Goal: Task Accomplishment & Management: Manage account settings

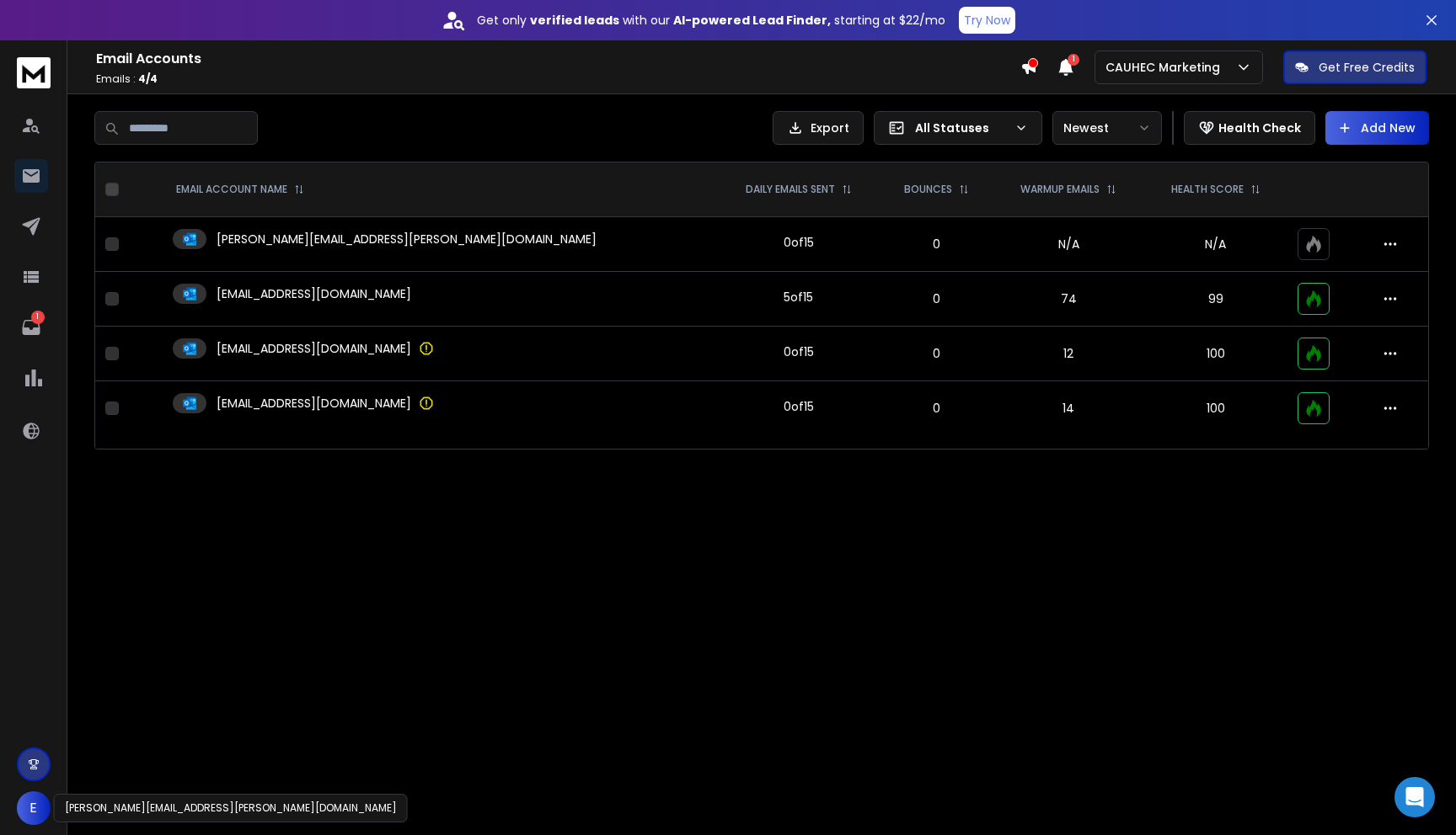
click at [29, 805] on span "E" at bounding box center [33, 808] width 33 height 33
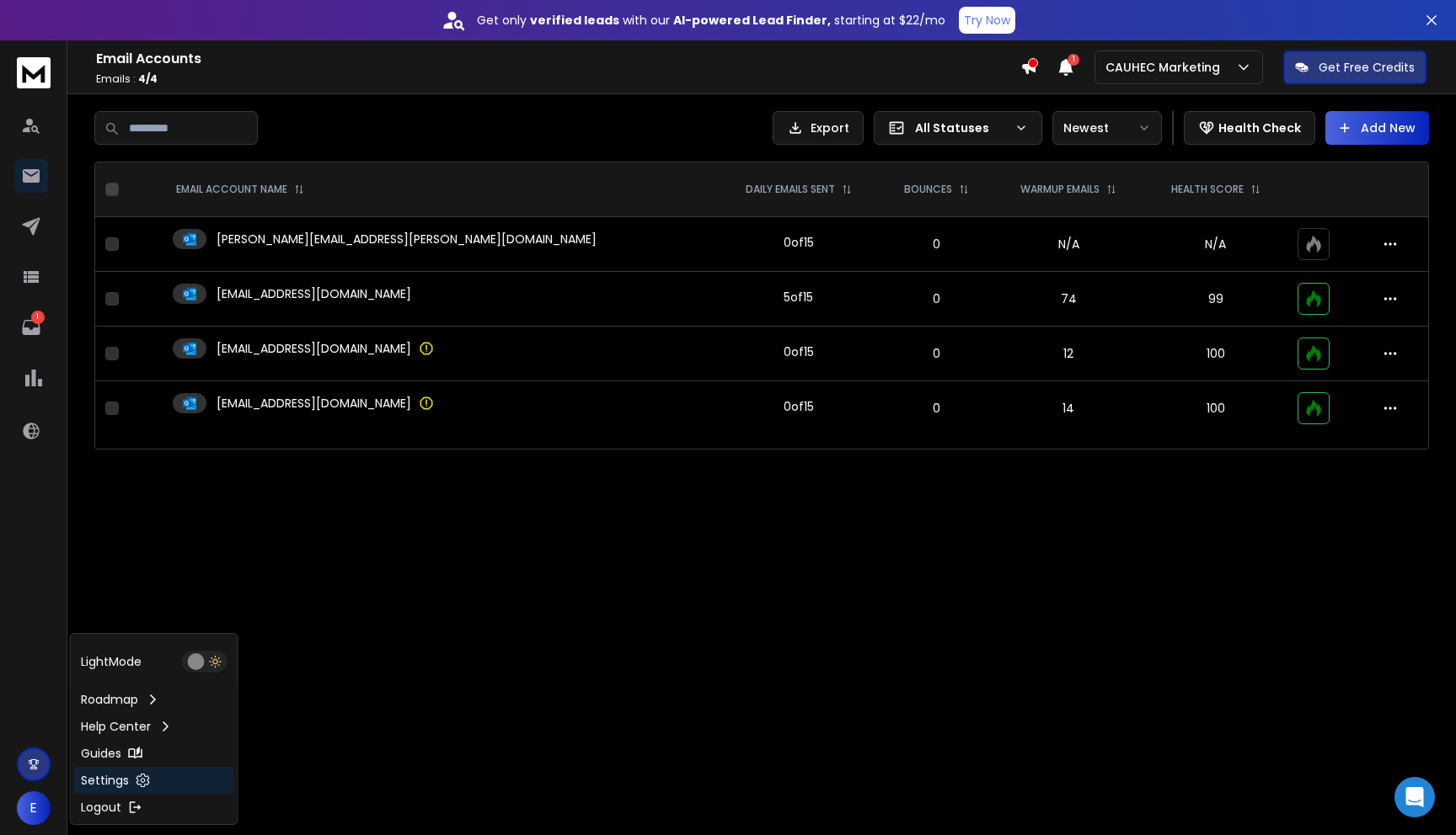
click at [101, 780] on p "Settings" at bounding box center [104, 780] width 48 height 17
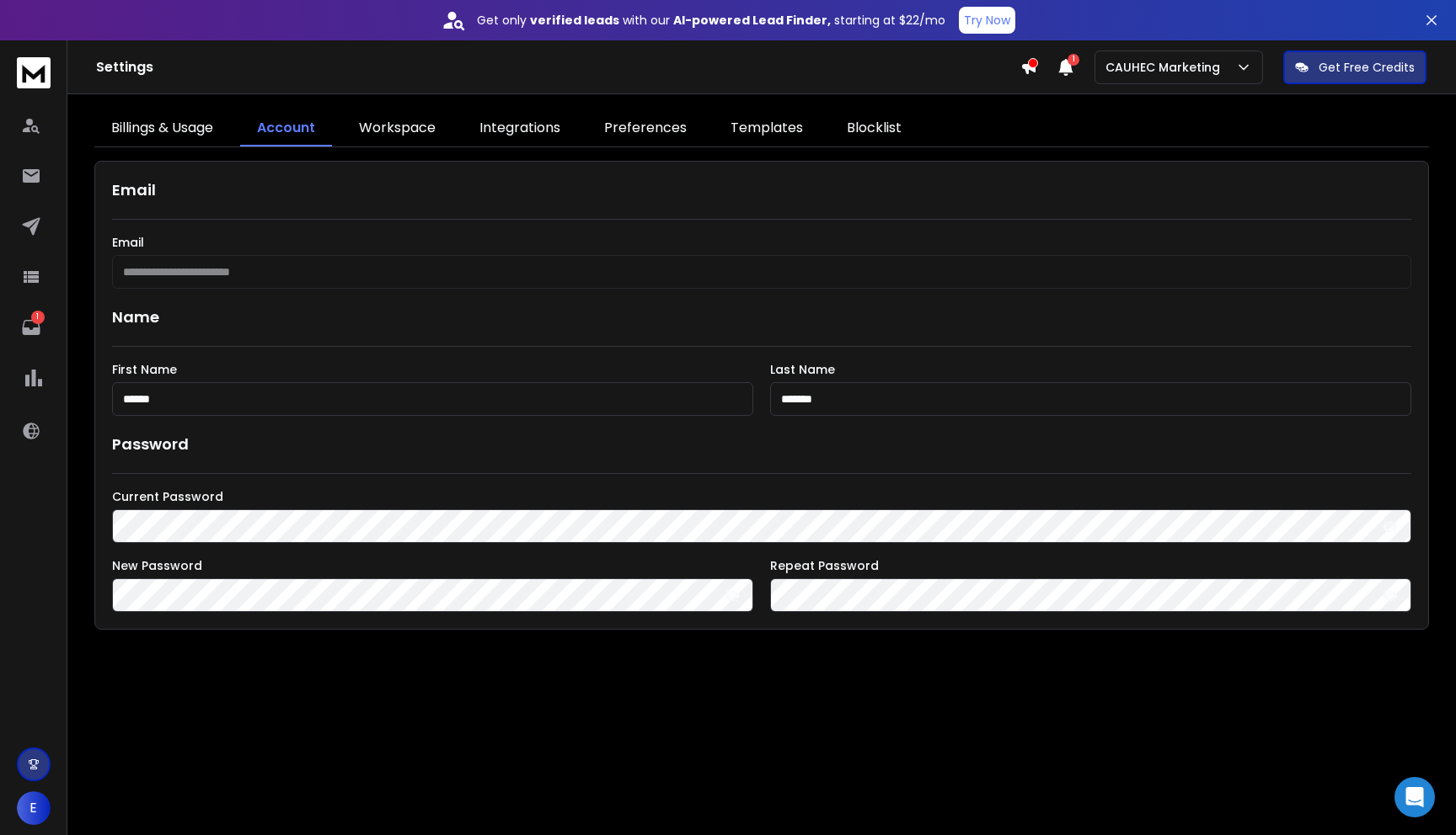
click at [203, 126] on link "Billings & Usage" at bounding box center [162, 129] width 136 height 35
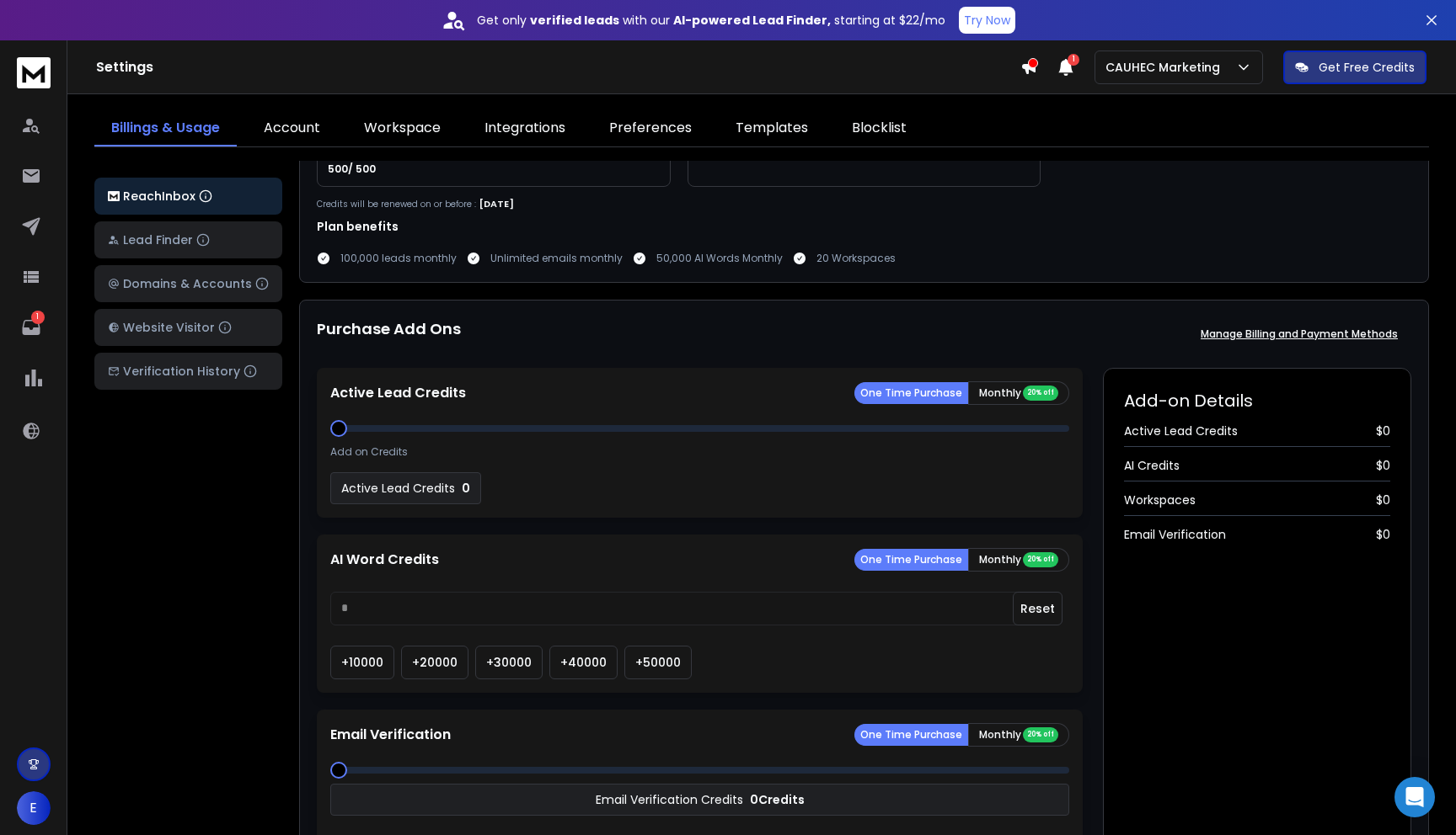
scroll to position [465, 0]
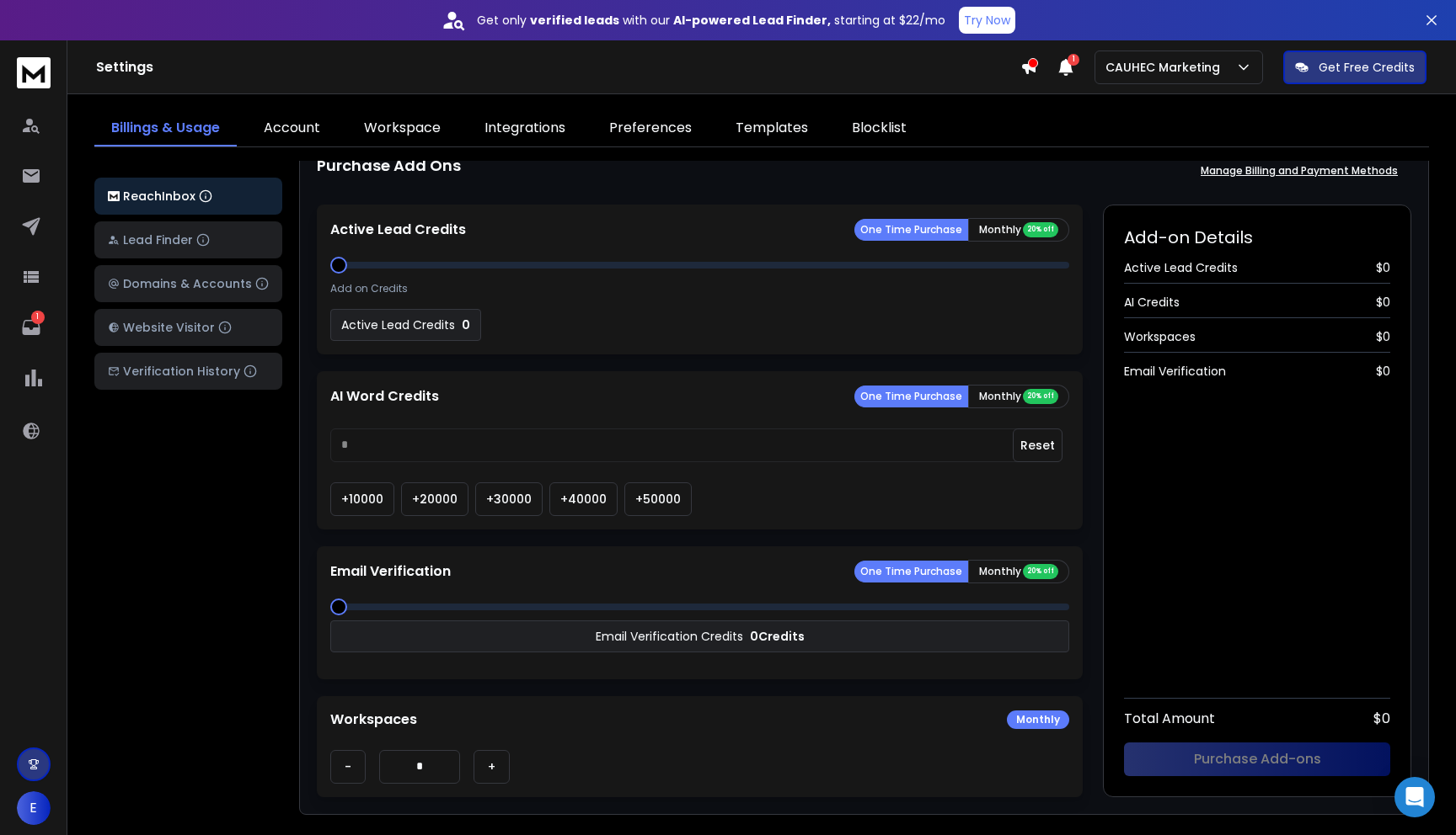
click at [312, 126] on link "Account" at bounding box center [292, 129] width 91 height 35
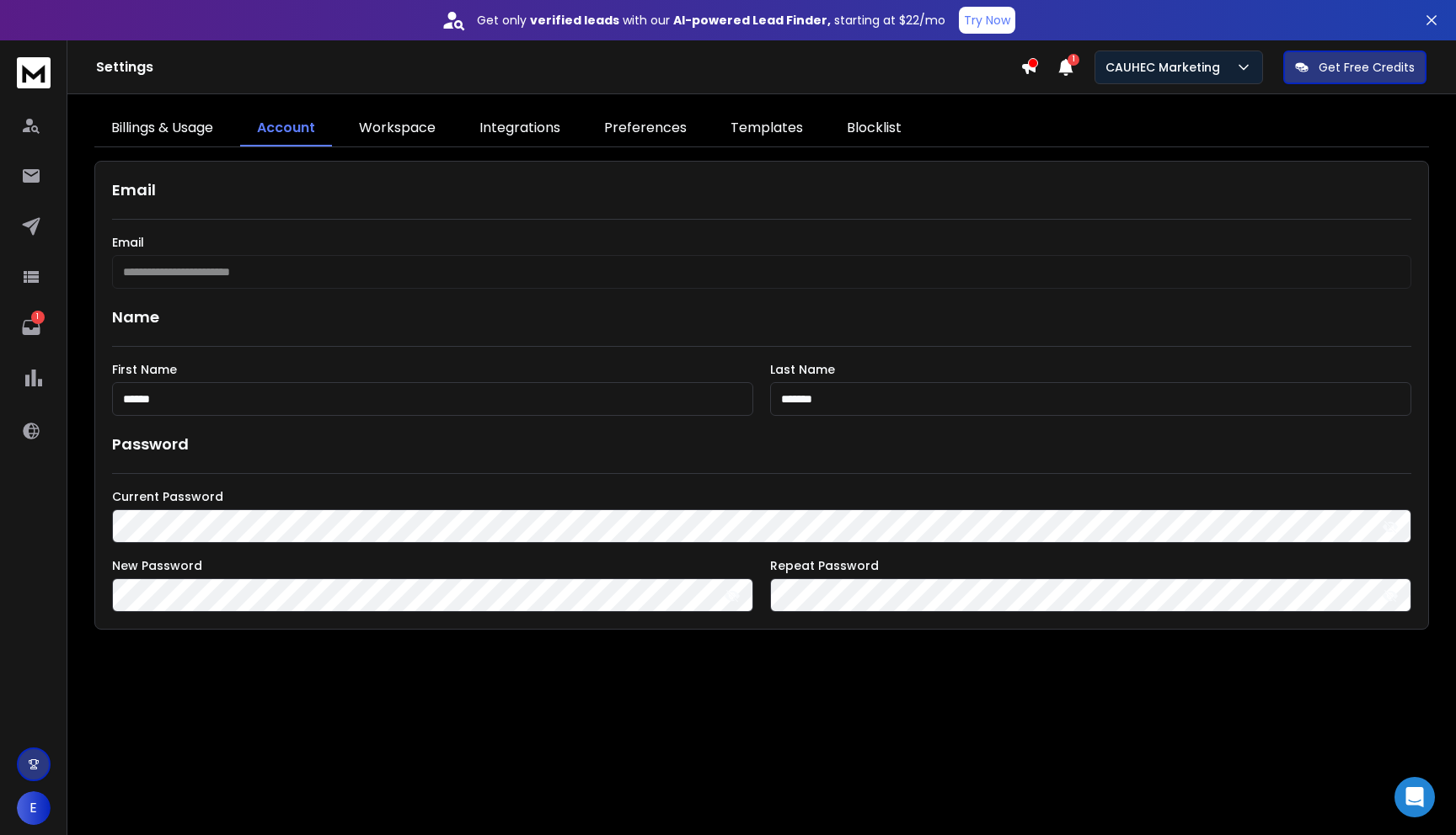
click at [1223, 70] on p "CAUHEC Marketing" at bounding box center [1165, 67] width 121 height 17
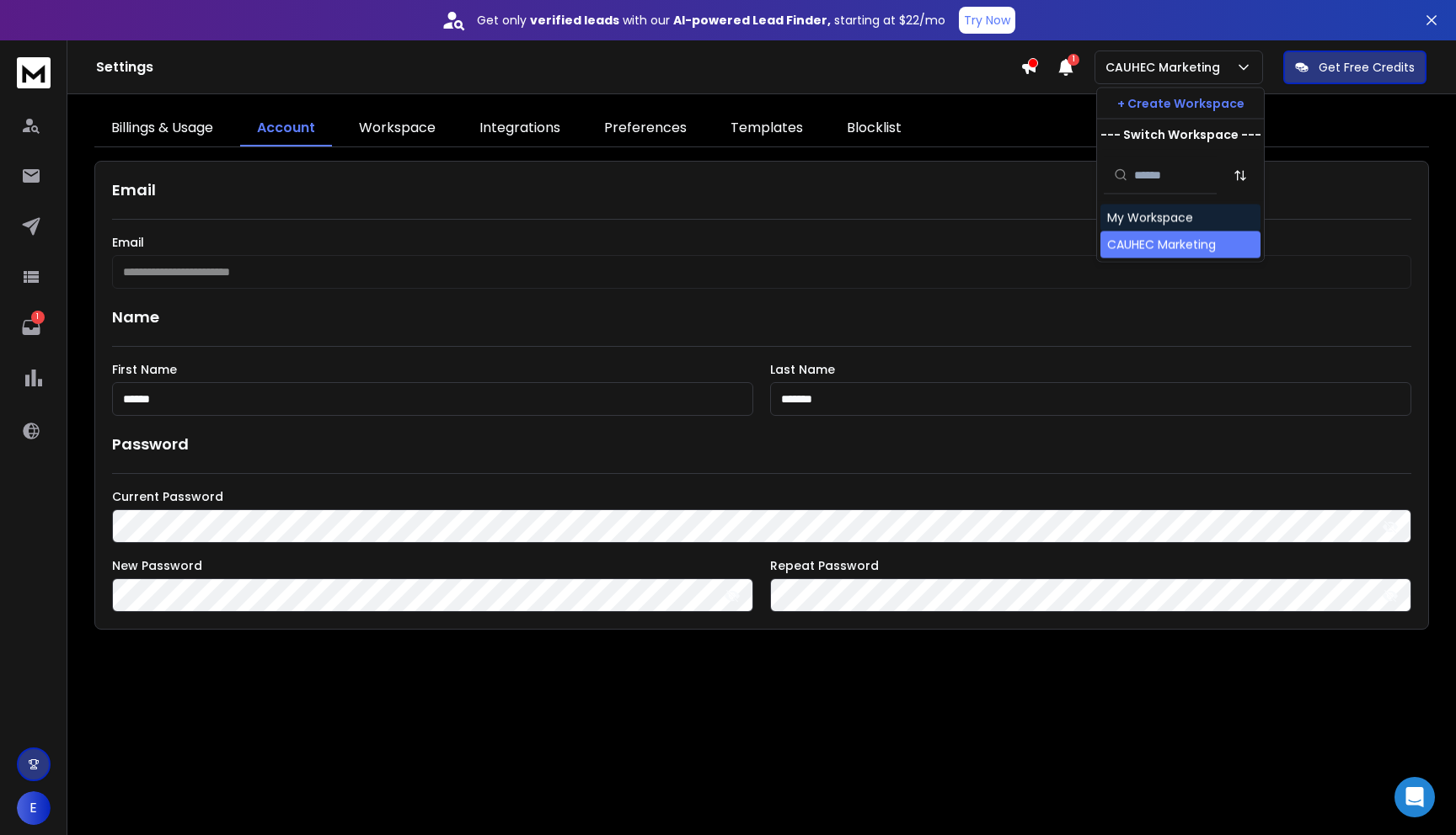
click at [400, 132] on link "Workspace" at bounding box center [397, 129] width 110 height 35
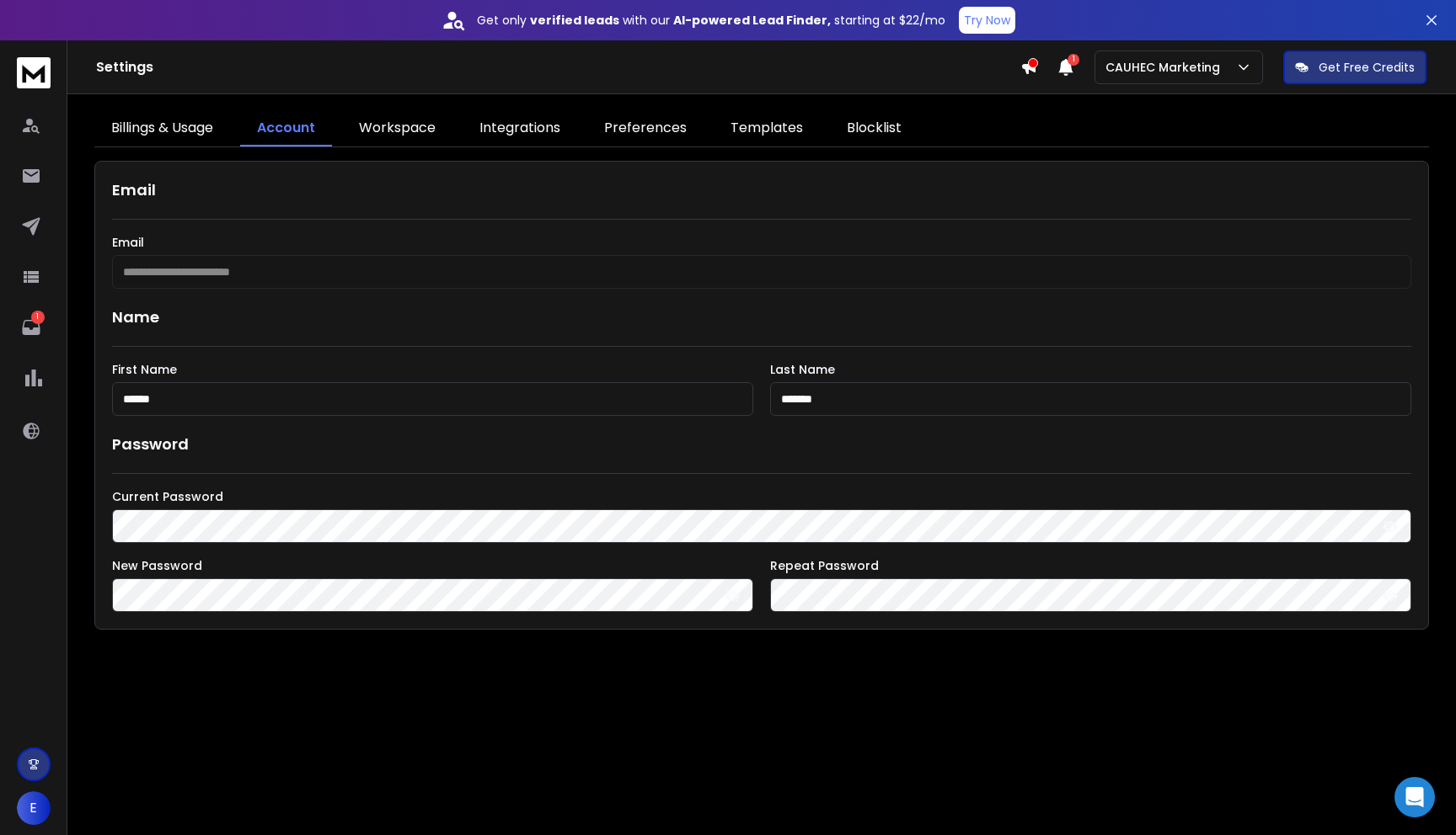
click at [170, 133] on link "Billings & Usage" at bounding box center [162, 129] width 136 height 35
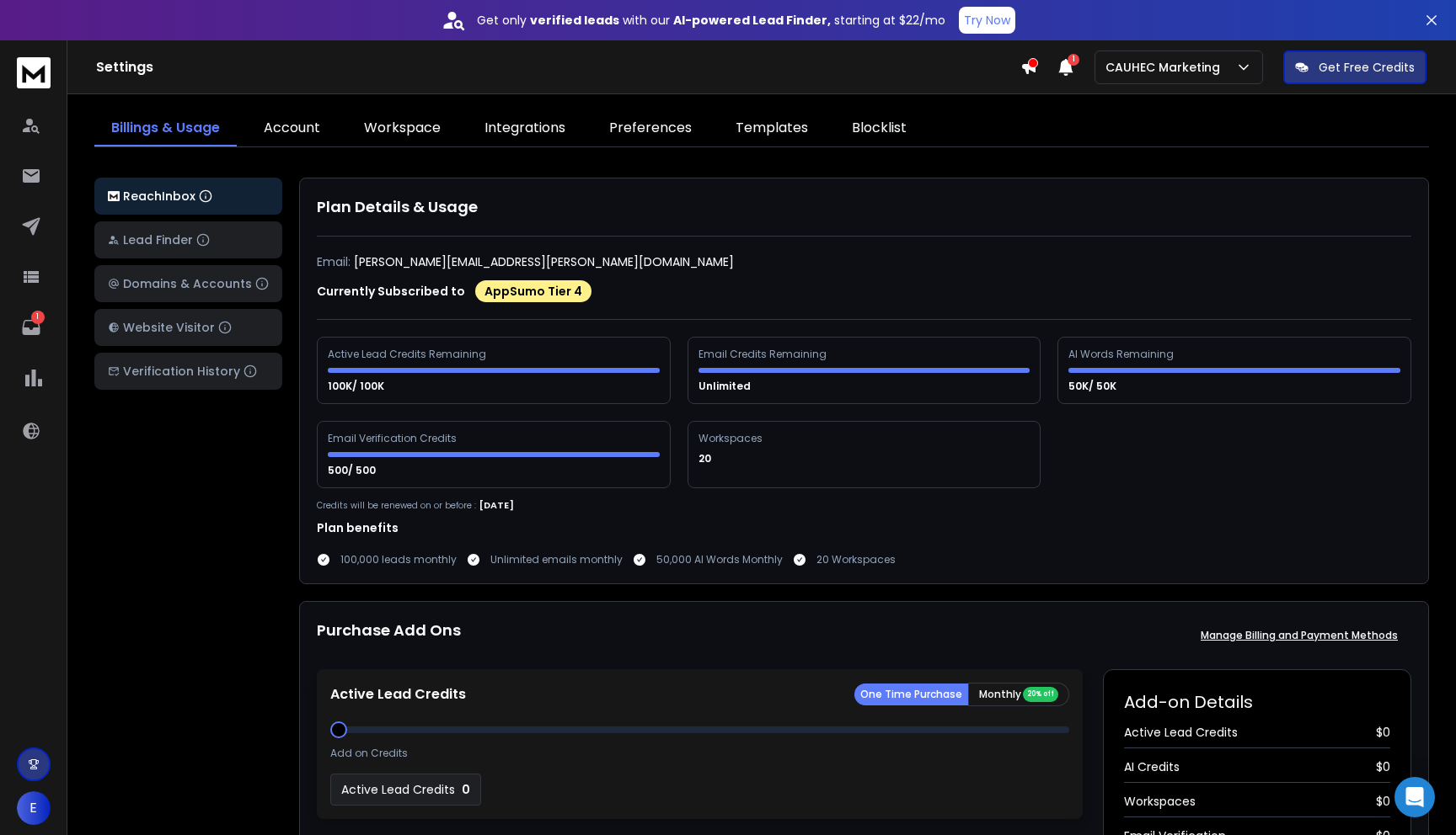
click at [305, 126] on link "Account" at bounding box center [292, 129] width 91 height 35
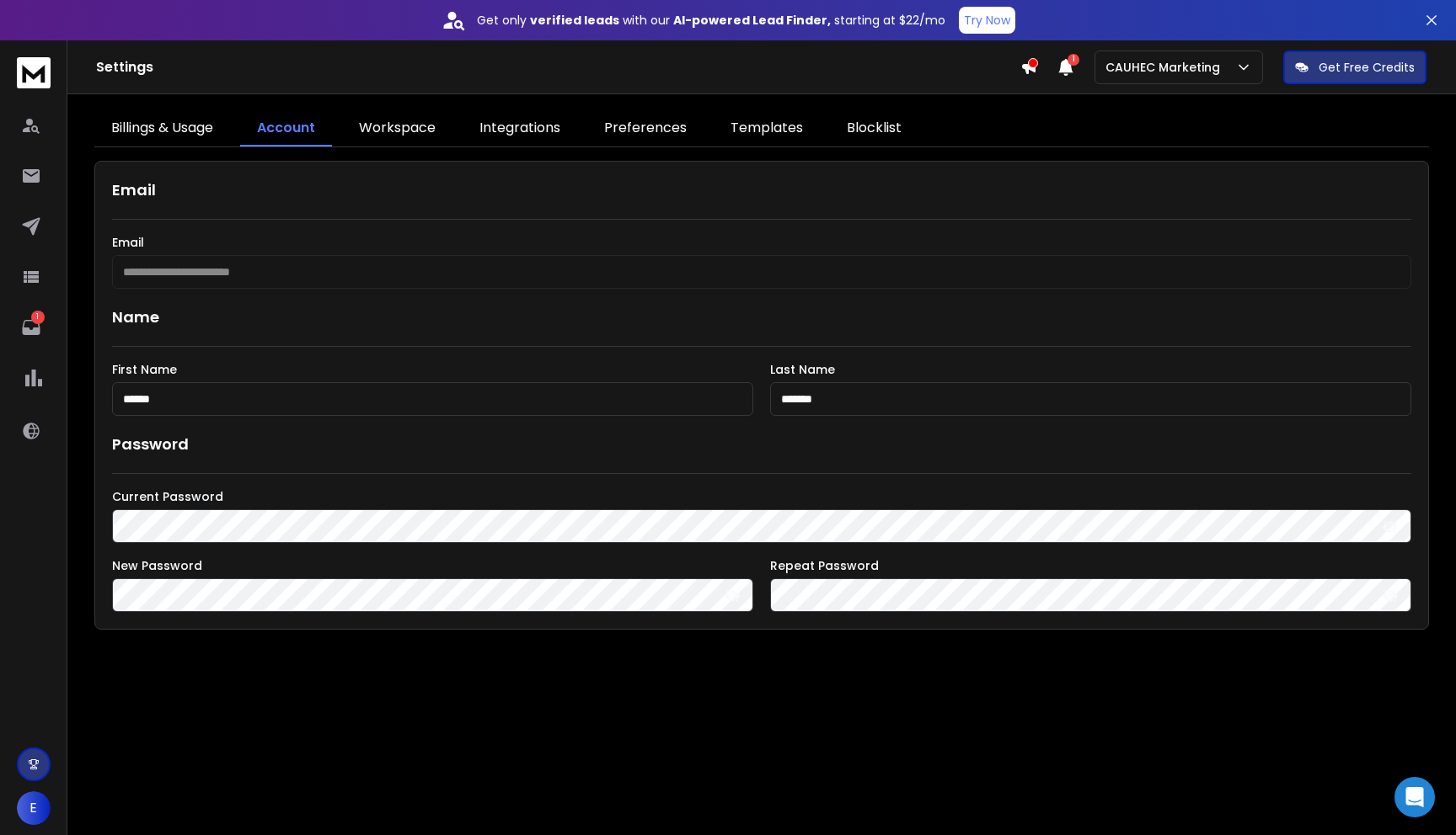
click at [405, 130] on link "Workspace" at bounding box center [397, 129] width 110 height 35
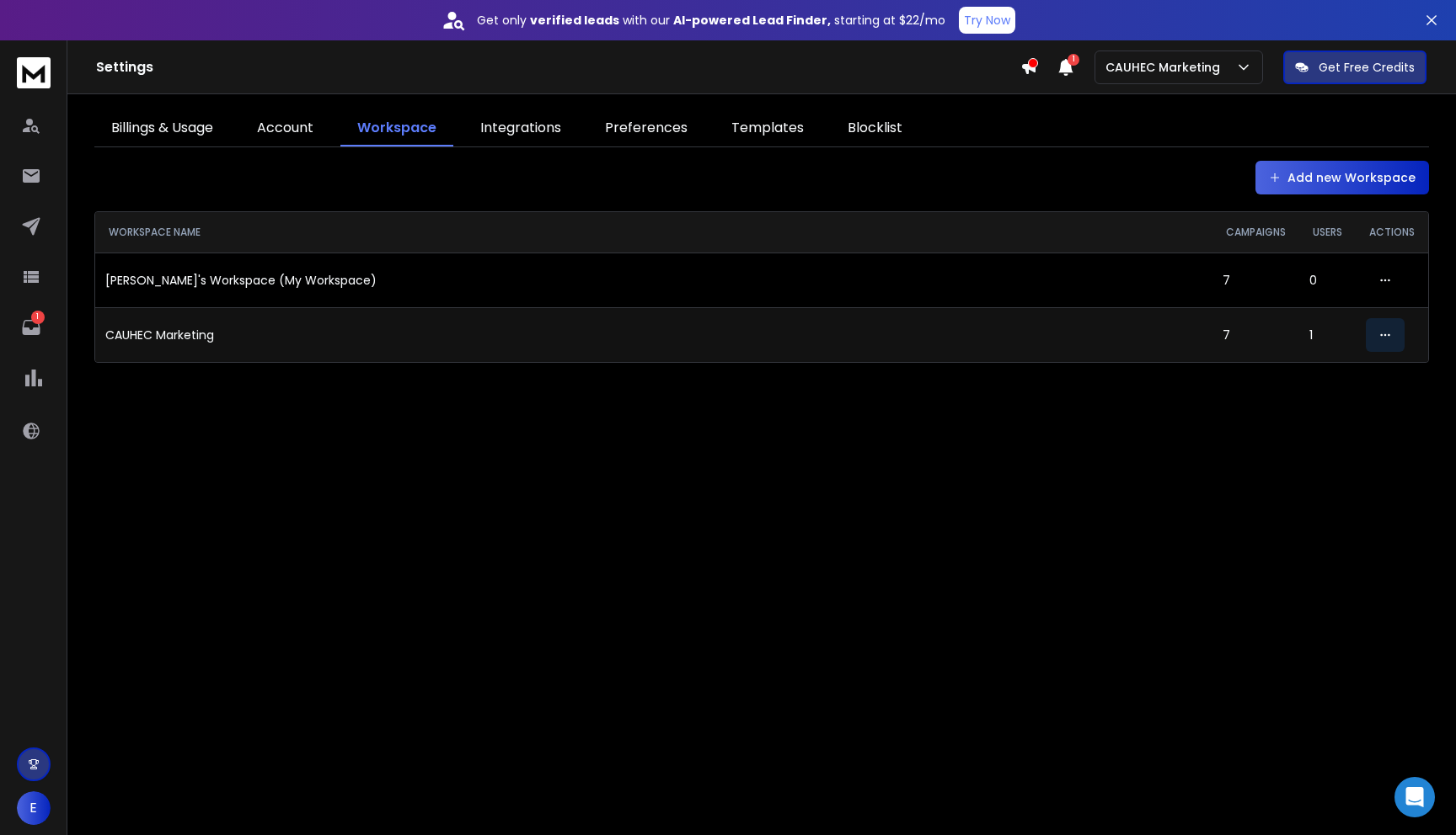
click at [1392, 334] on button "button" at bounding box center [1384, 335] width 38 height 33
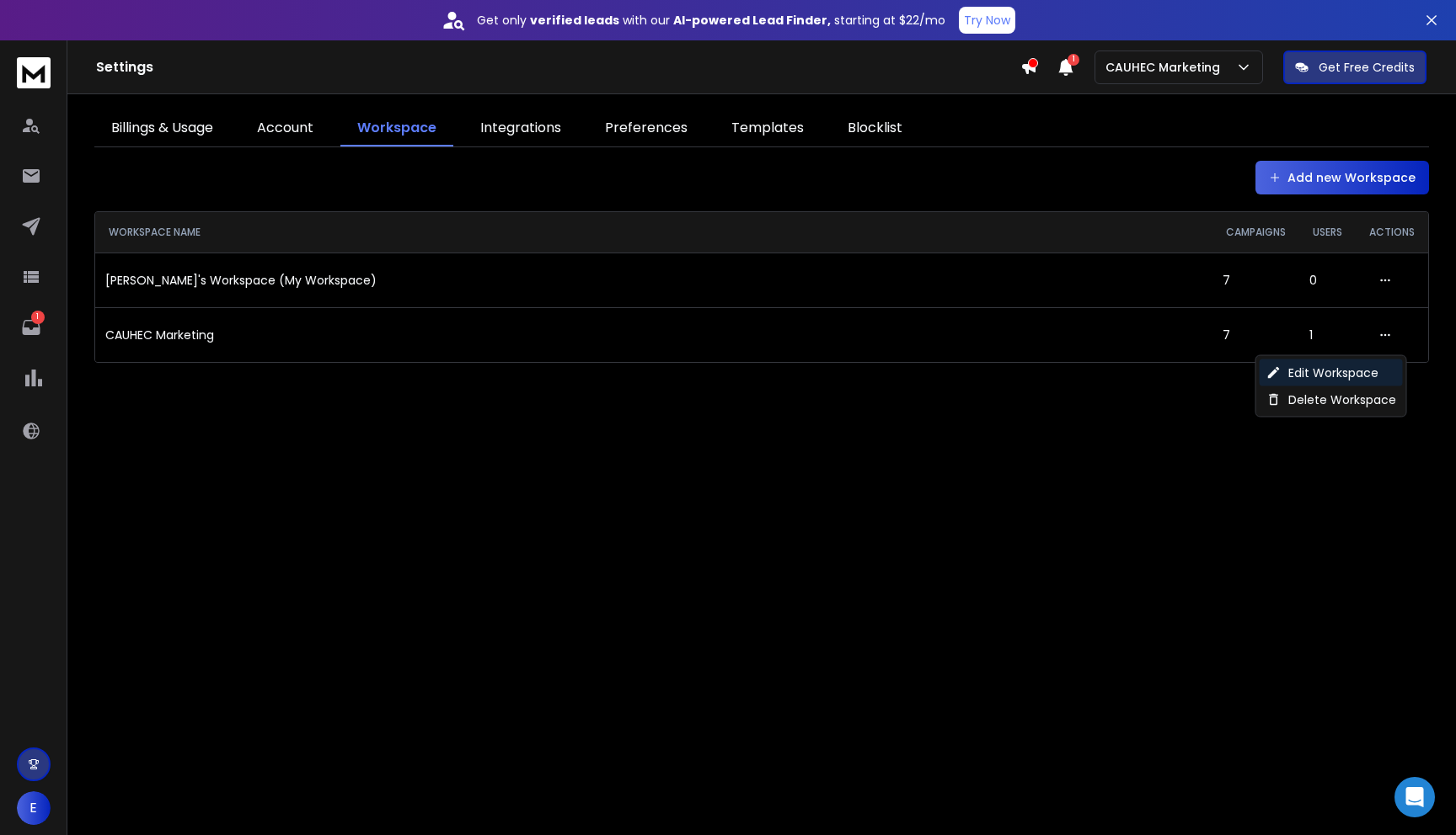
click at [1344, 366] on p "Edit Workspace" at bounding box center [1333, 373] width 91 height 17
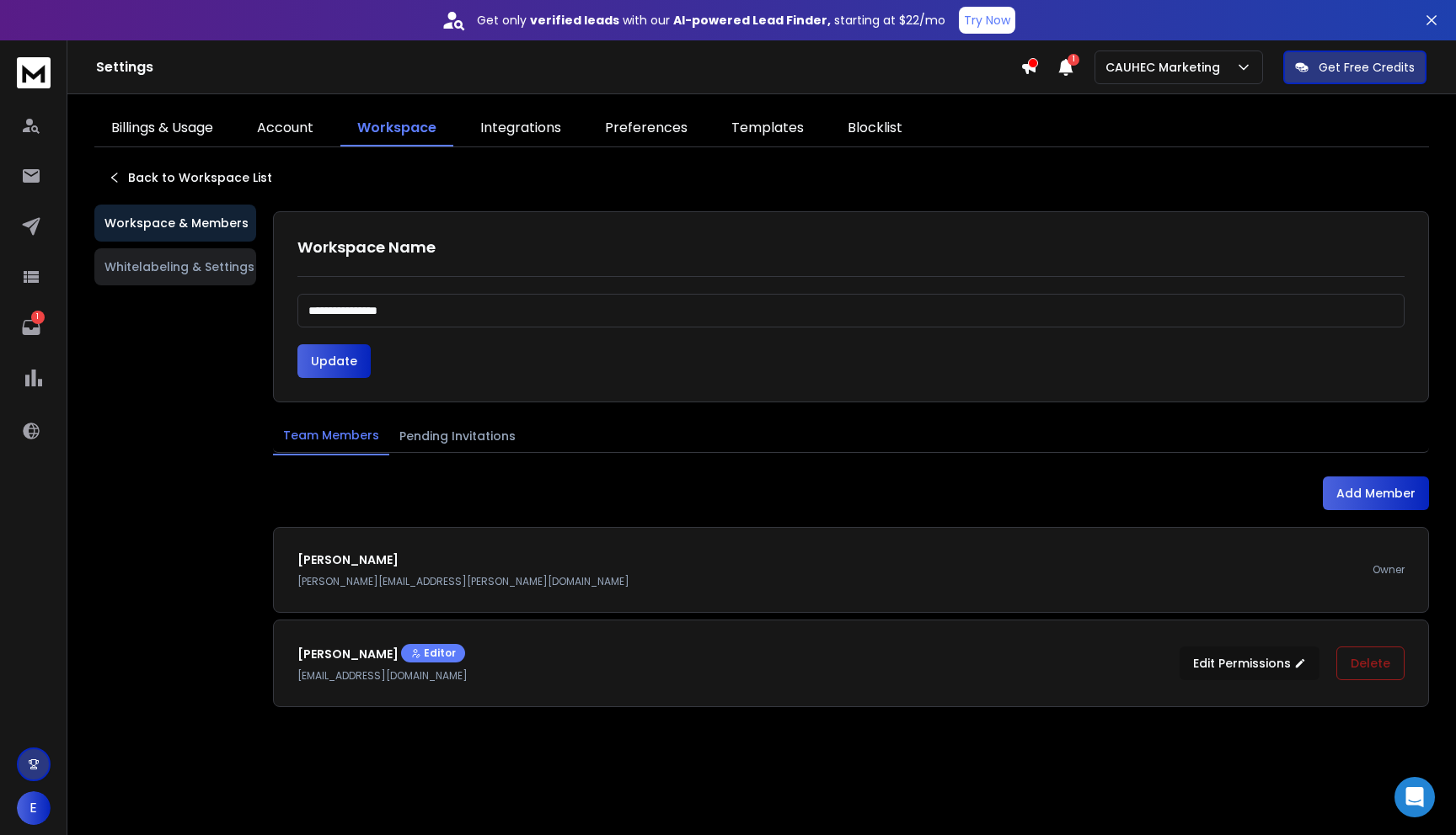
click at [1360, 498] on button "Add Member" at bounding box center [1375, 494] width 106 height 33
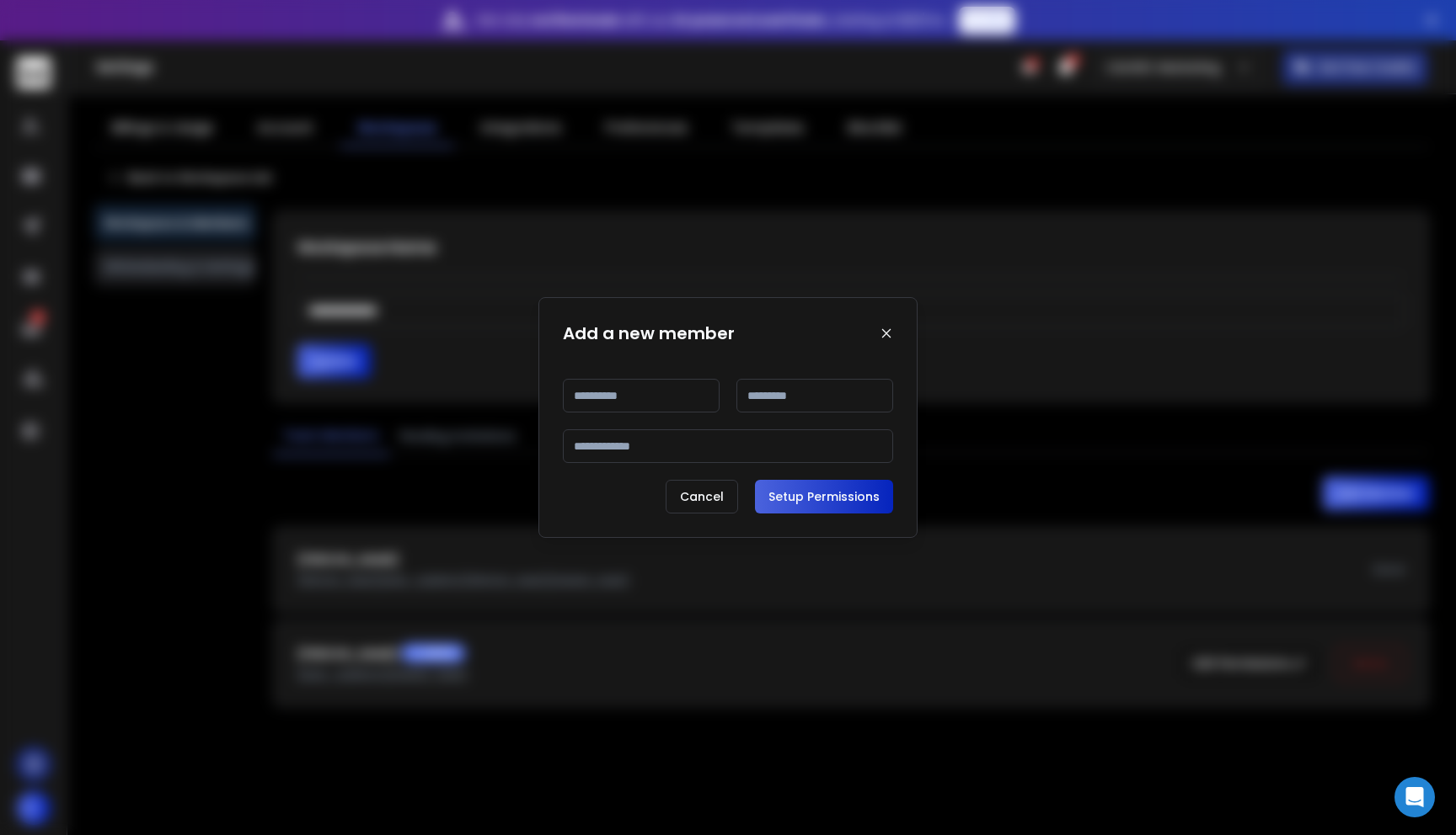
click at [682, 399] on input at bounding box center [640, 395] width 156 height 33
type input "*****"
type input "******"
click at [640, 446] on input at bounding box center [728, 447] width 331 height 33
paste input "**********"
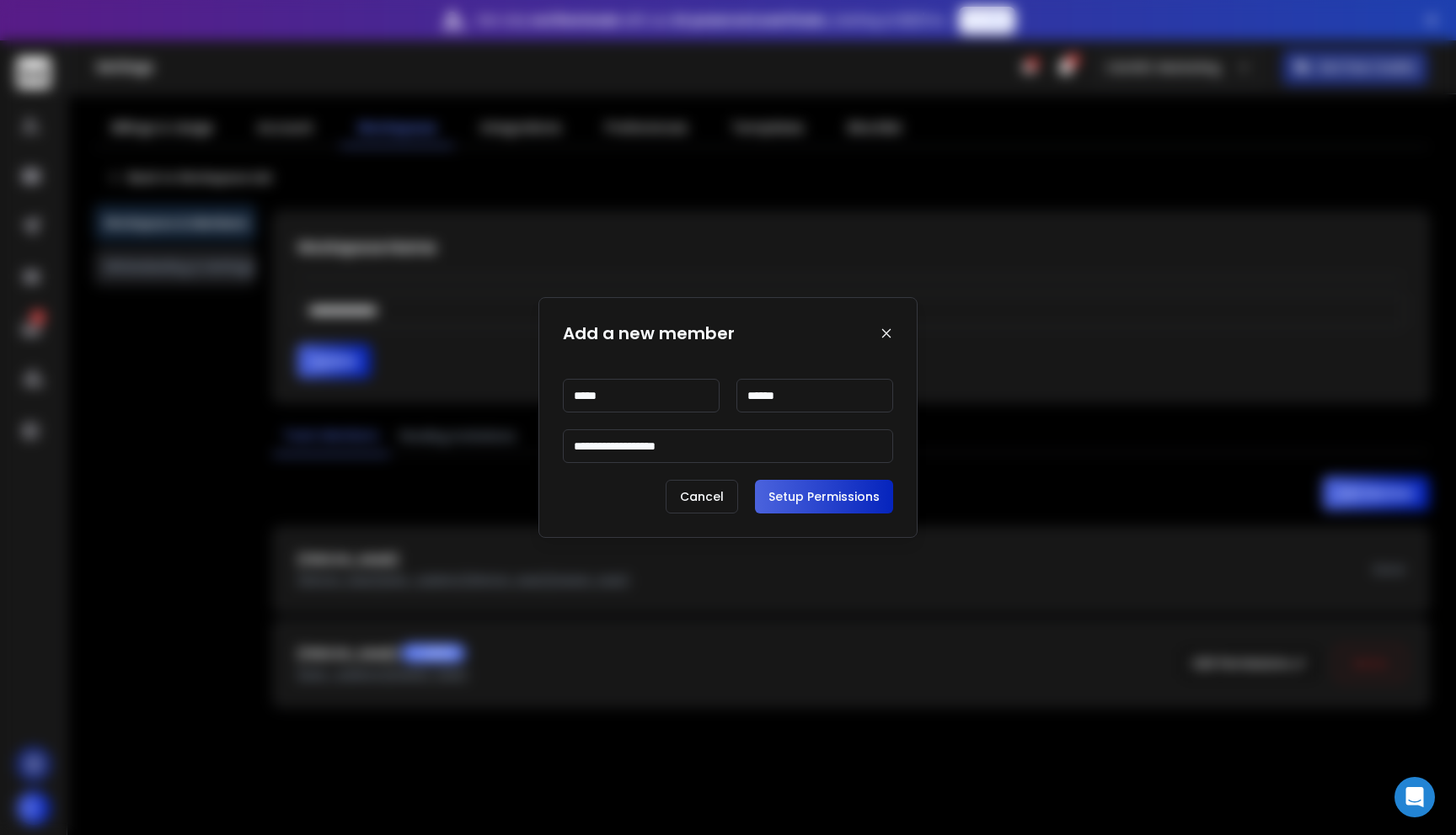
type input "**********"
click at [822, 500] on button "Setup Permissions" at bounding box center [823, 497] width 138 height 33
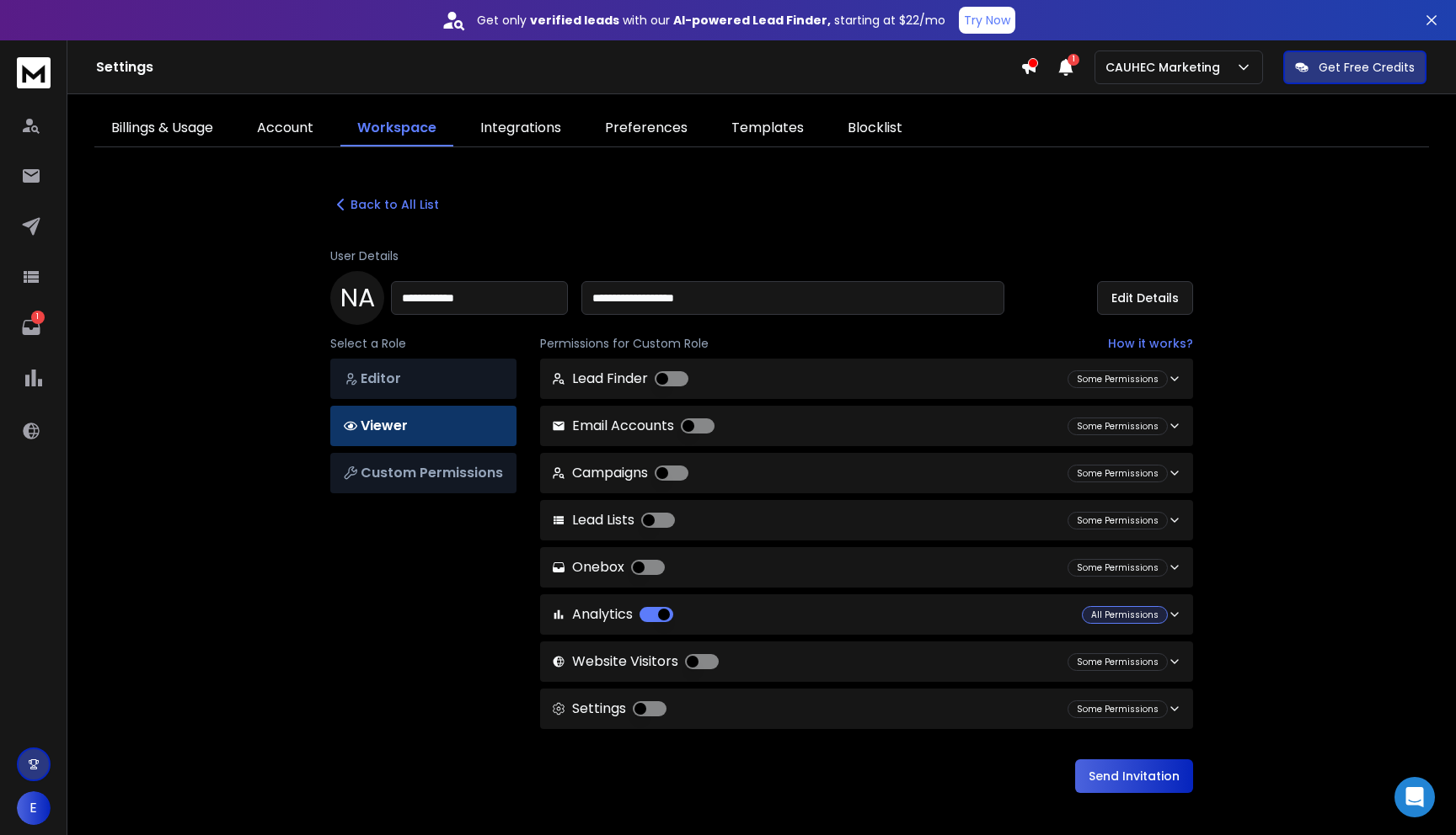
click at [694, 662] on button "button" at bounding box center [701, 661] width 33 height 15
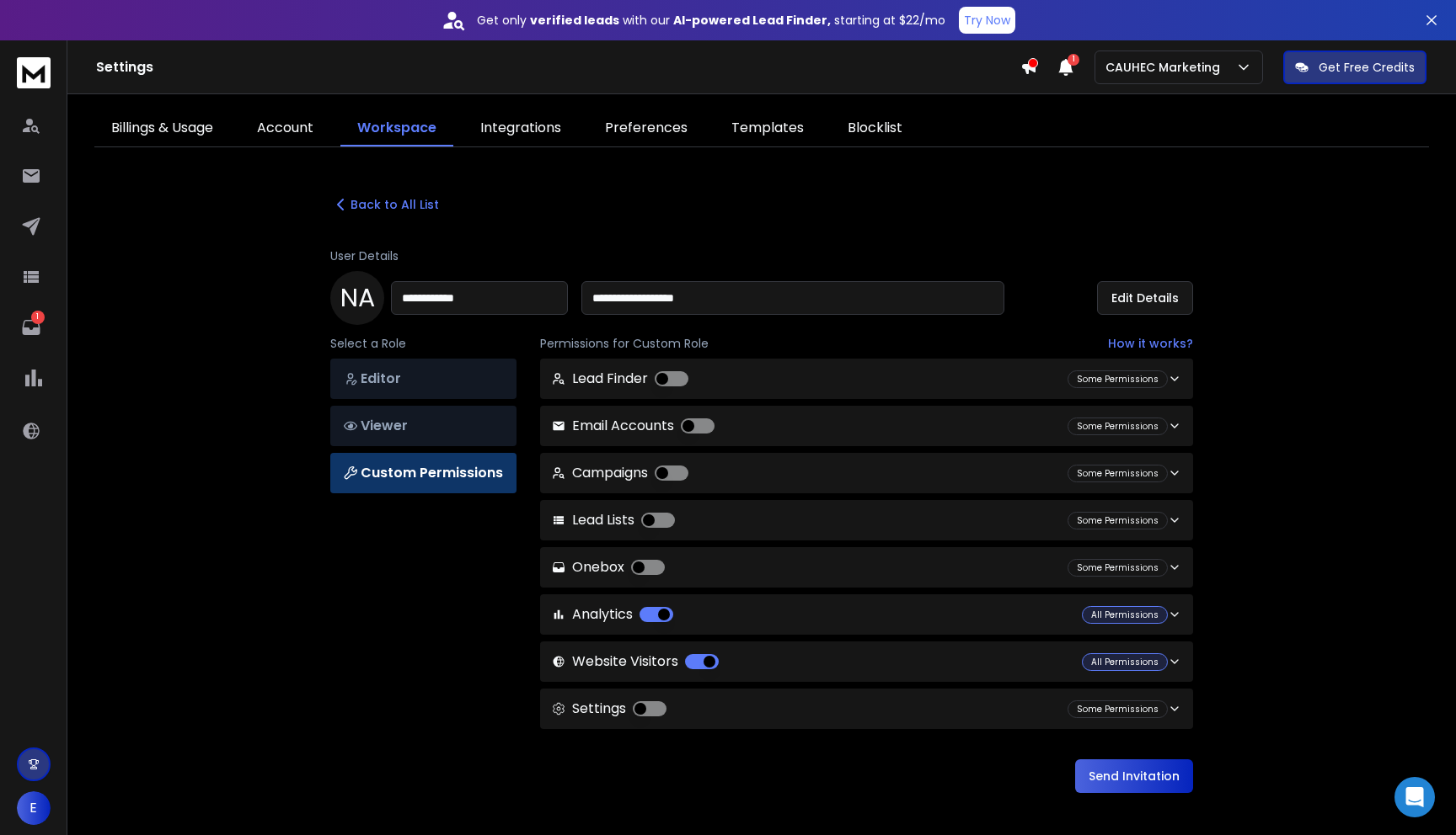
click at [675, 377] on button "button" at bounding box center [671, 379] width 33 height 15
click at [1119, 776] on button "Send Invitation" at bounding box center [1134, 776] width 118 height 33
